Goal: Task Accomplishment & Management: Manage account settings

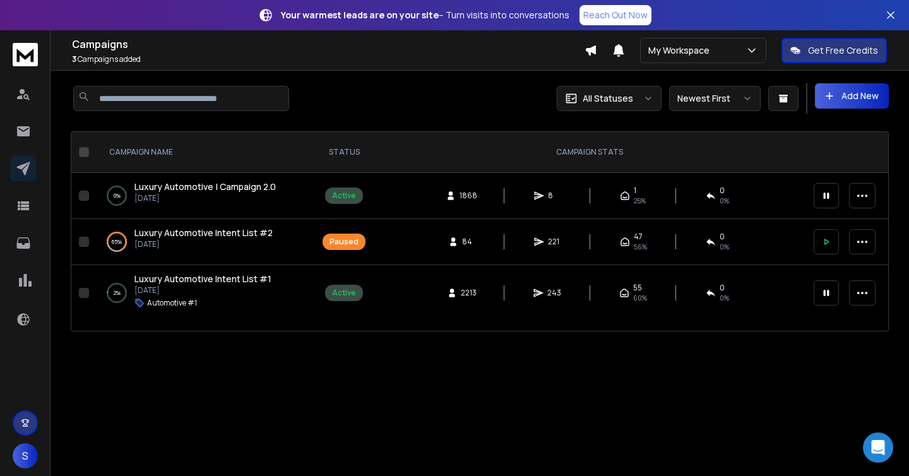
click at [294, 358] on div "Campaigns 3 Campaigns Added All Statuses Newest First Add New CAMPAIGN NAME STA…" at bounding box center [480, 321] width 818 height 476
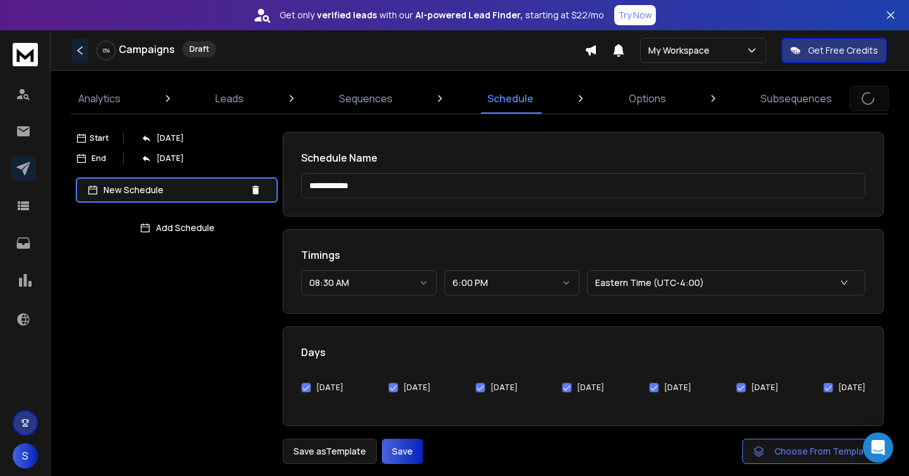
click at [80, 47] on icon at bounding box center [79, 50] width 11 height 11
